Goal: Task Accomplishment & Management: Manage account settings

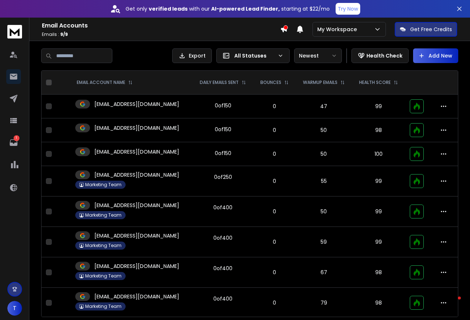
click at [192, 176] on td "0 of 250" at bounding box center [222, 175] width 61 height 19
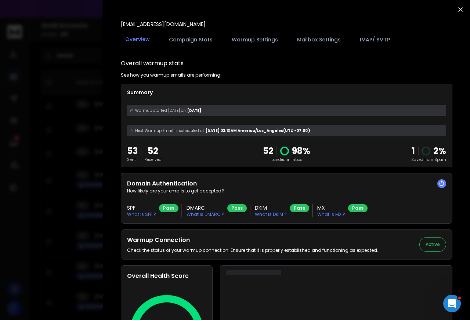
click at [457, 10] on icon "button" at bounding box center [460, 9] width 7 height 7
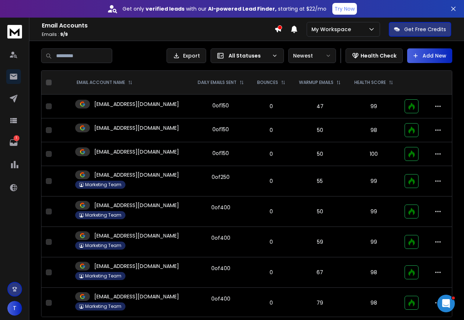
click at [456, 10] on icon at bounding box center [453, 9] width 7 height 7
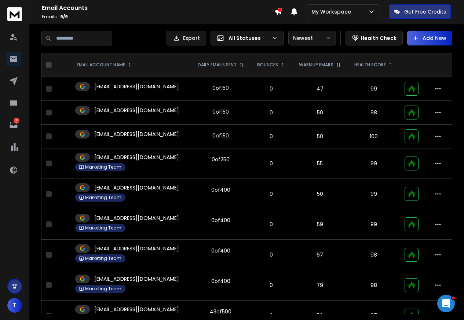
click at [11, 62] on icon at bounding box center [13, 59] width 7 height 6
click at [11, 87] on link at bounding box center [13, 81] width 15 height 15
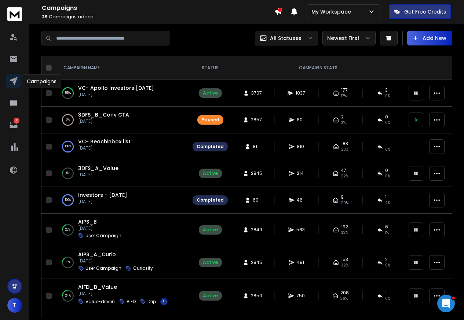
click at [131, 93] on p "13 days ago" at bounding box center [116, 95] width 76 height 6
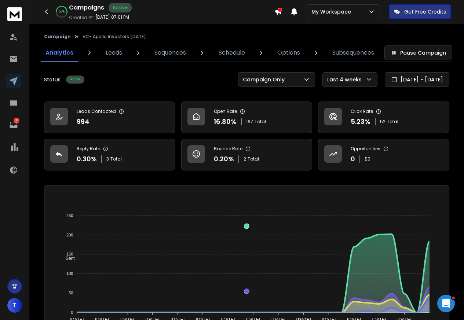
click at [46, 94] on div "Status: Active Pause Campaign Campaign Only Last 4 weeks 14 Jul 2025 - 11 Aug 2…" at bounding box center [247, 260] width 406 height 376
click at [169, 53] on p "Sequences" at bounding box center [171, 52] width 32 height 9
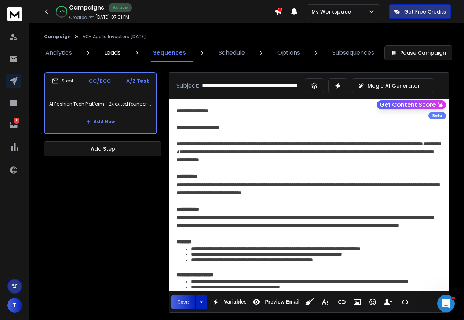
click at [109, 54] on p "Leads" at bounding box center [112, 52] width 17 height 9
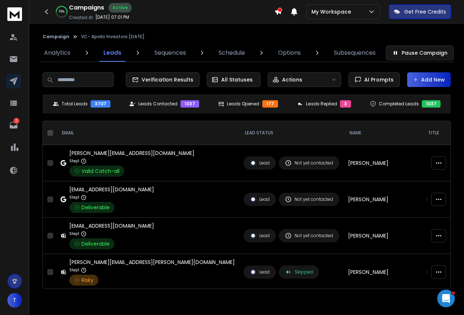
click at [104, 53] on p "Leads" at bounding box center [113, 52] width 18 height 9
click at [313, 103] on p "Leads Replied" at bounding box center [321, 104] width 31 height 6
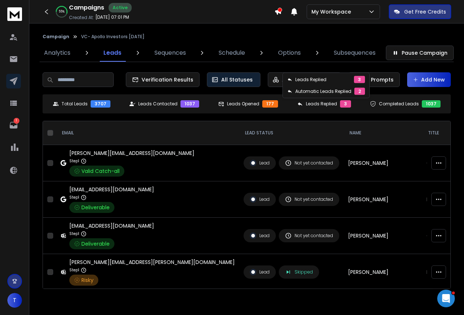
click at [241, 81] on p "All Statuses" at bounding box center [237, 79] width 32 height 7
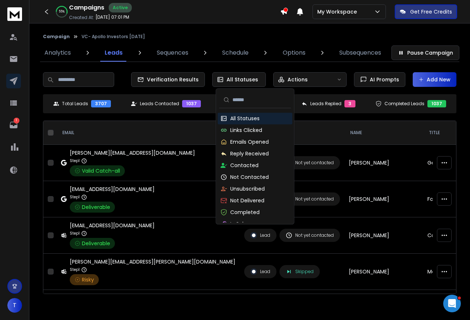
click at [236, 155] on p "Reply Received" at bounding box center [249, 153] width 39 height 7
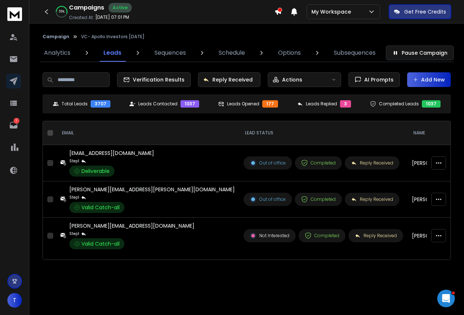
click at [439, 165] on icon "button" at bounding box center [439, 163] width 7 height 7
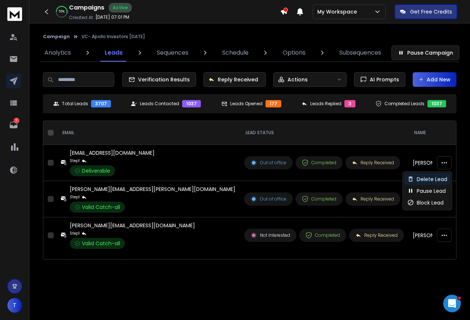
click at [99, 154] on div "erome@romellp.com" at bounding box center [112, 152] width 85 height 7
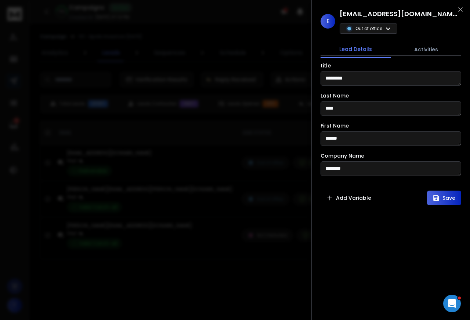
click at [357, 29] on p "Out of office" at bounding box center [368, 29] width 27 height 6
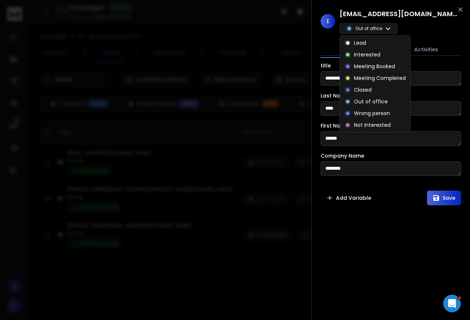
click at [459, 10] on div at bounding box center [235, 160] width 470 height 320
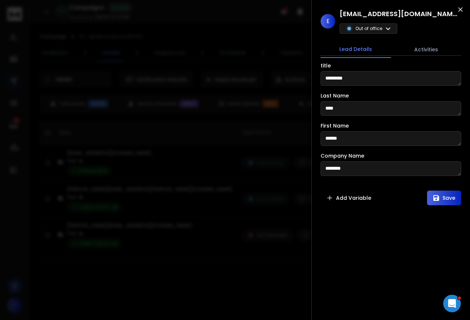
click at [459, 10] on icon "button" at bounding box center [460, 9] width 7 height 7
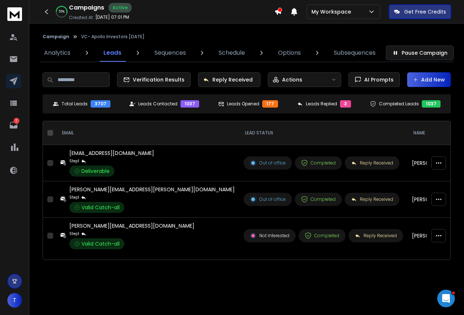
click at [109, 191] on div "michelle.snyder@mckesson.com" at bounding box center [152, 189] width 166 height 7
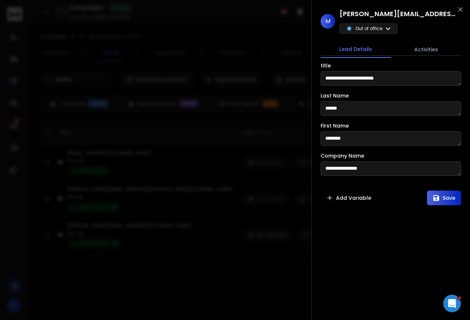
click at [459, 28] on div "M michelle.snyder@mckesson.com Out of office" at bounding box center [390, 21] width 141 height 25
click at [459, 10] on icon "button" at bounding box center [460, 9] width 7 height 7
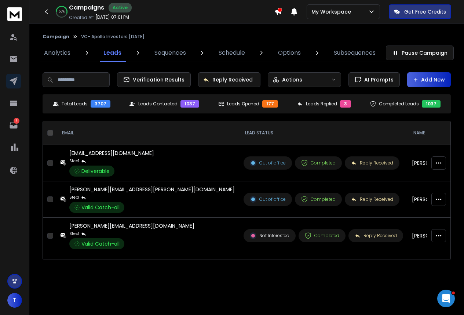
click at [459, 10] on div "55 % Campaigns Active Created At: Jul 29, 2025, 07:01 PM My Workspace Get Free …" at bounding box center [232, 11] width 464 height 23
click at [105, 231] on div "jason@calibratevc.com Step 1 Valid Catch-all" at bounding box center [131, 235] width 125 height 27
